Goal: Transaction & Acquisition: Subscribe to service/newsletter

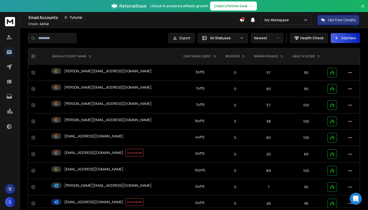
click at [339, 40] on button "Add New" at bounding box center [345, 38] width 29 height 10
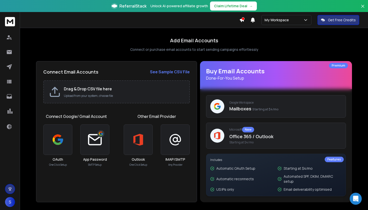
click at [250, 112] on p "Mailboxes Starting at $4/mo" at bounding box center [285, 108] width 112 height 7
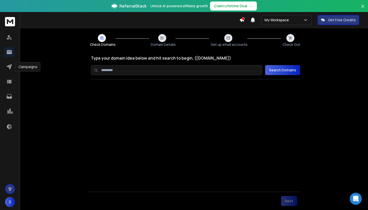
click at [9, 56] on link at bounding box center [9, 52] width 10 height 10
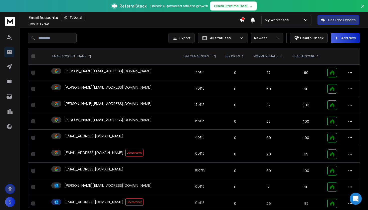
click at [345, 37] on button "Add New" at bounding box center [345, 38] width 29 height 10
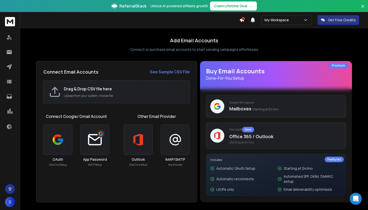
click at [58, 144] on icon at bounding box center [60, 141] width 5 height 5
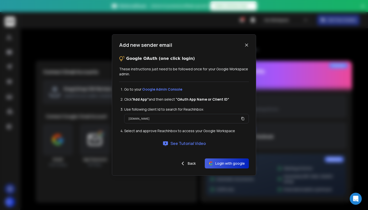
click at [216, 167] on button "Login with google" at bounding box center [227, 164] width 44 height 10
